Goal: Task Accomplishment & Management: Manage account settings

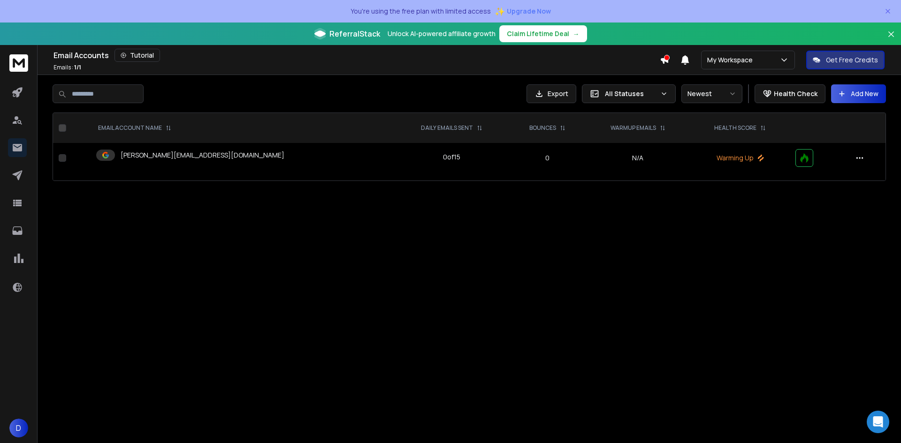
click at [863, 162] on button at bounding box center [859, 158] width 41 height 16
click at [831, 226] on div "Delete Account" at bounding box center [844, 222] width 73 height 15
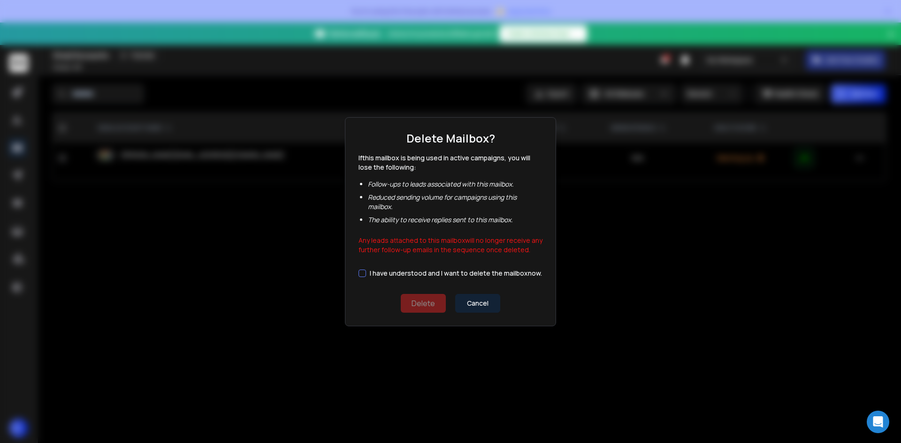
click at [413, 271] on label "I have understood and I want to delete the mailbox now." at bounding box center [456, 273] width 172 height 7
click at [366, 271] on button "I have understood and I want to delete the mailbox now." at bounding box center [362, 274] width 8 height 8
click at [420, 295] on button "Delete" at bounding box center [423, 303] width 45 height 19
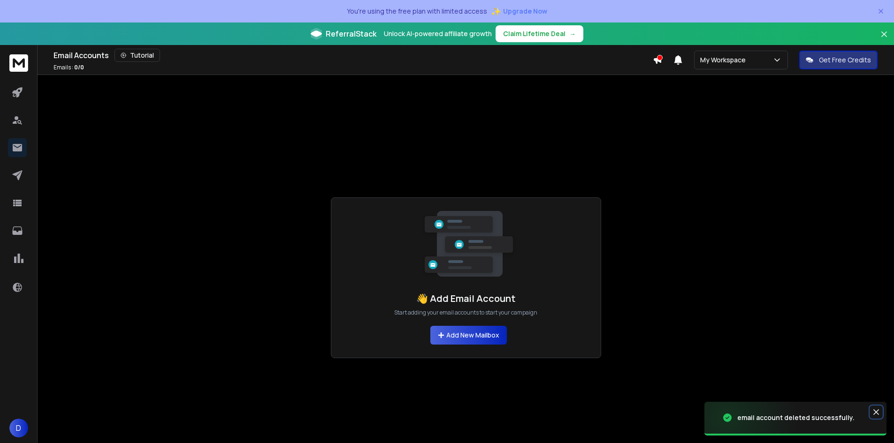
click at [877, 415] on icon "Notifications (F8)" at bounding box center [875, 412] width 9 height 9
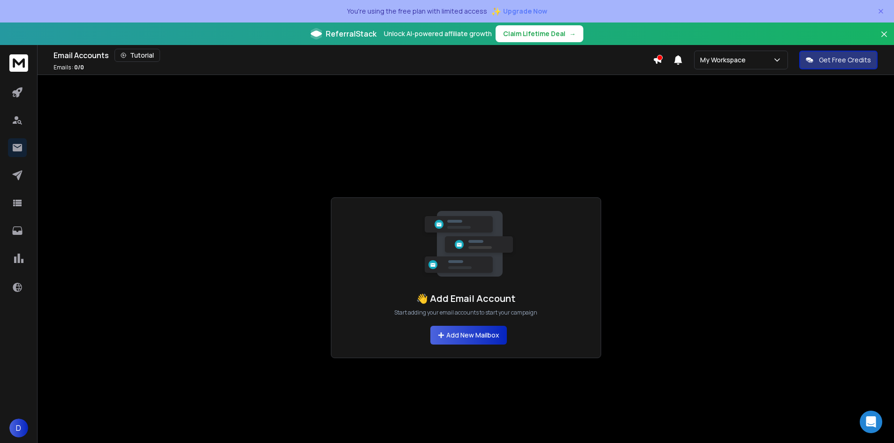
click at [810, 373] on div "👋 Add Email Account Start adding your email accounts to start your campaign Add…" at bounding box center [466, 277] width 826 height 387
